Goal: Go to known website: Access a specific website the user already knows

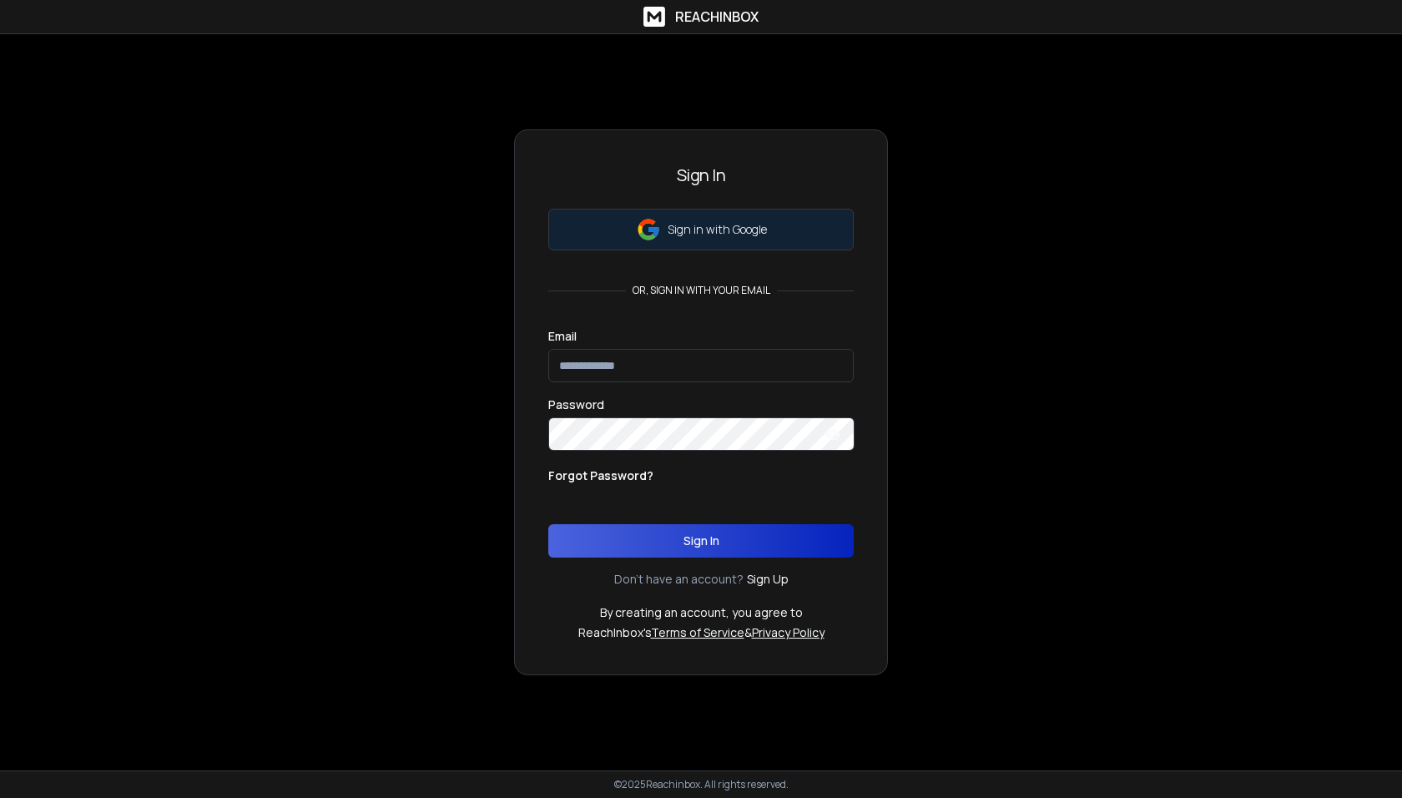
click at [714, 249] on button "Sign in with Google" at bounding box center [700, 230] width 305 height 42
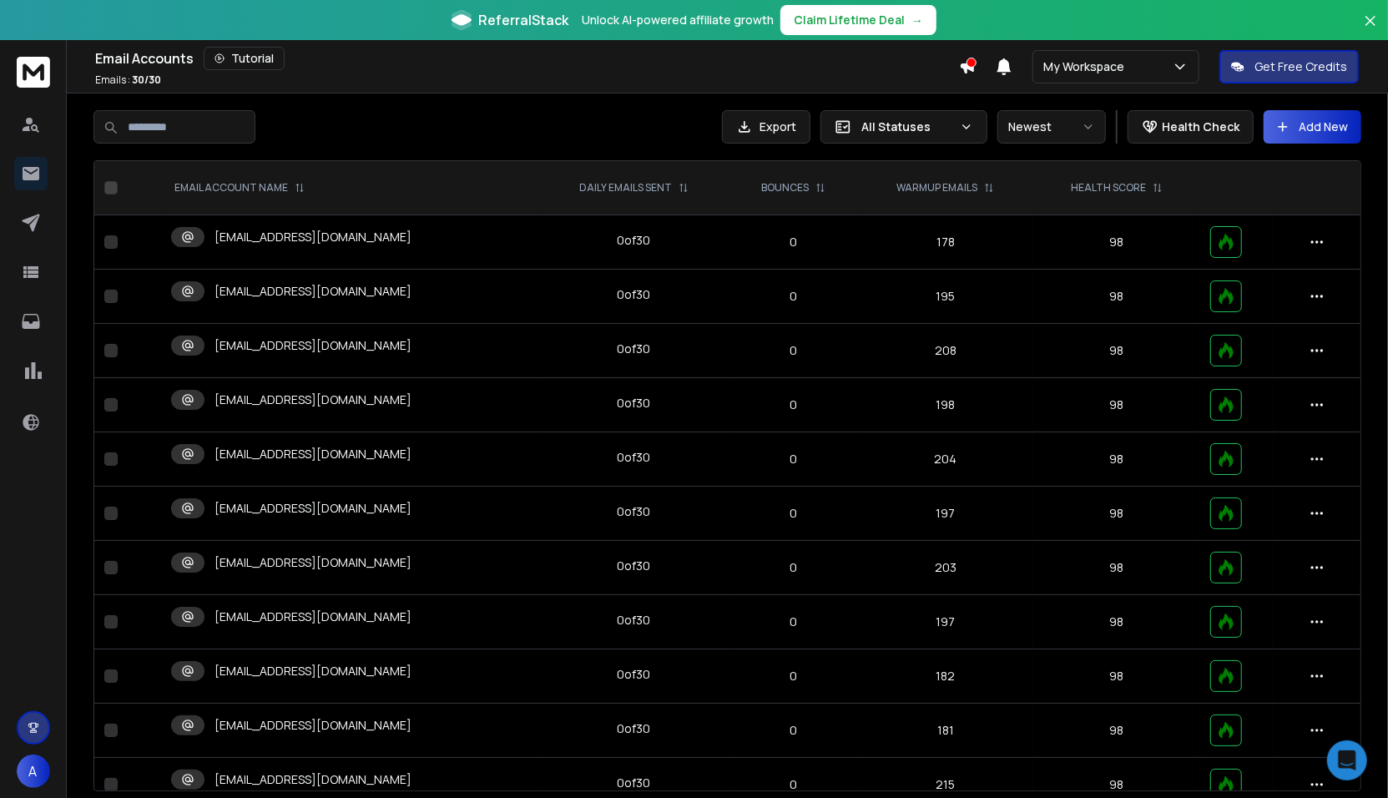
click at [1368, 20] on icon "Close banner" at bounding box center [1370, 20] width 15 height 15
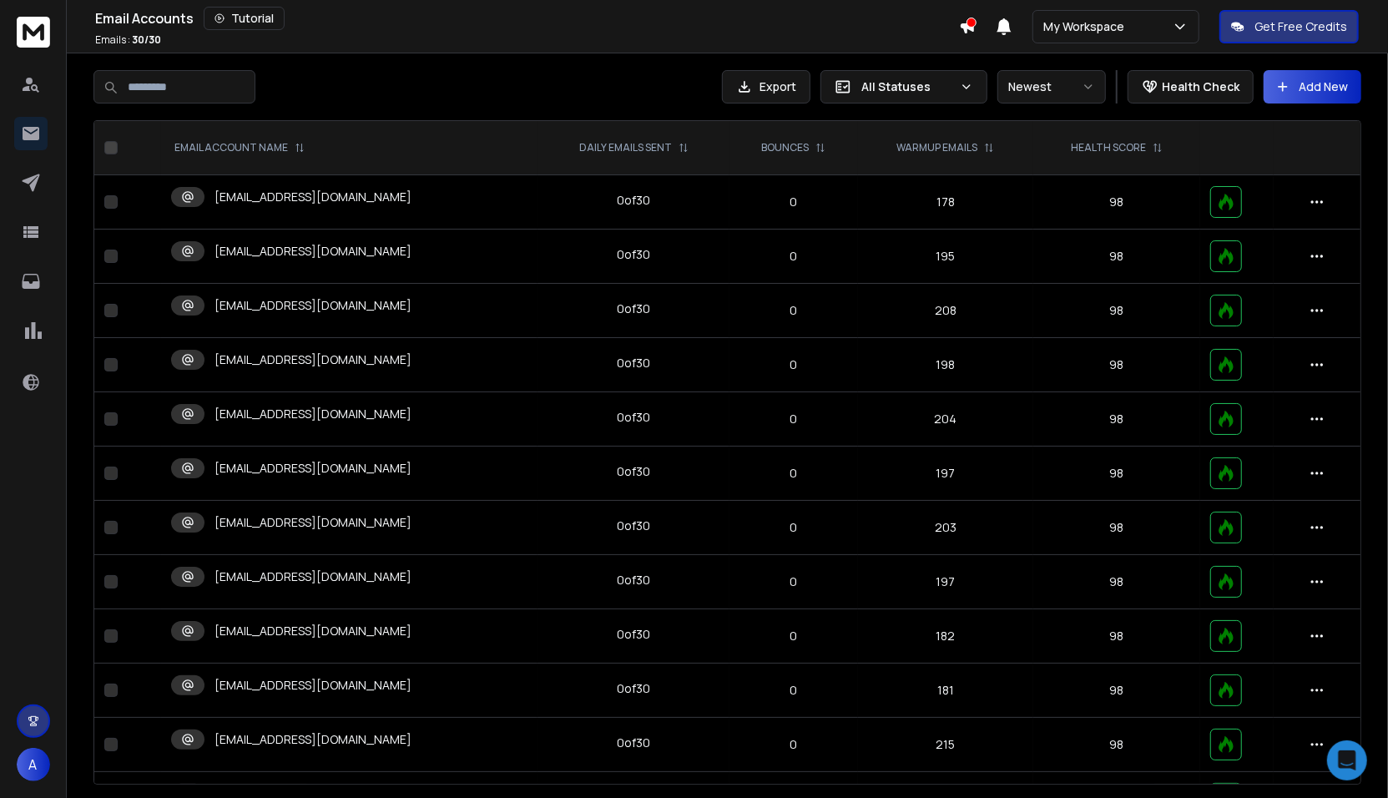
click at [53, 275] on div "A" at bounding box center [33, 399] width 67 height 798
click at [23, 275] on icon at bounding box center [31, 281] width 18 height 15
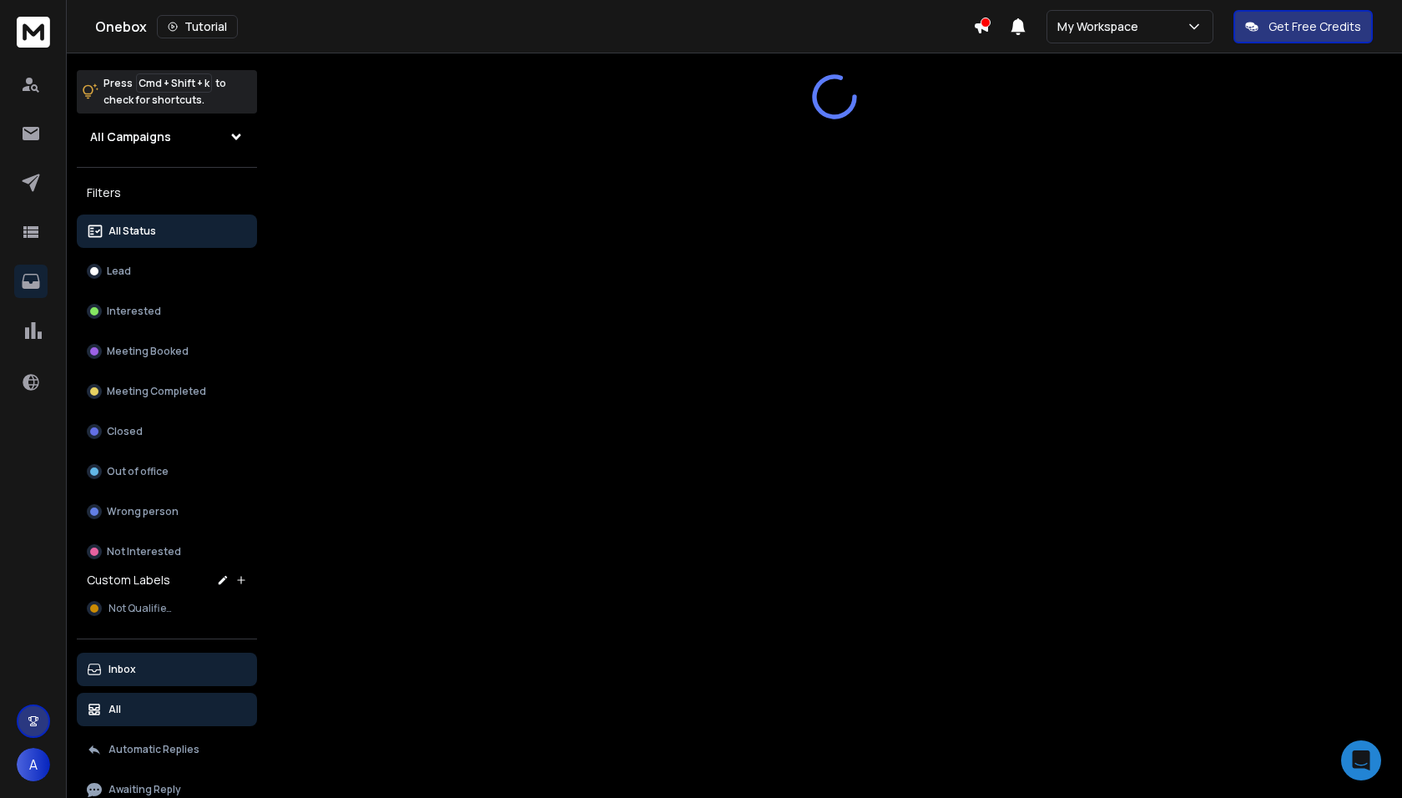
click at [186, 694] on button "All" at bounding box center [167, 709] width 180 height 33
